Goal: Navigation & Orientation: Find specific page/section

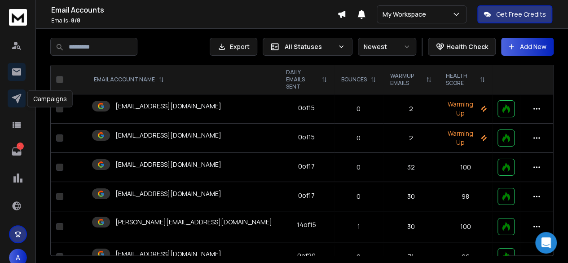
click at [24, 100] on link at bounding box center [17, 98] width 18 height 18
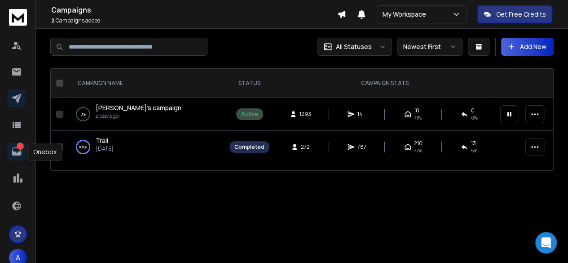
click at [20, 146] on p "1" at bounding box center [20, 145] width 7 height 7
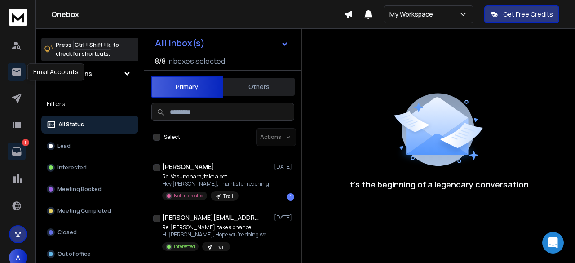
click at [21, 70] on icon at bounding box center [16, 71] width 9 height 7
